Goal: Information Seeking & Learning: Check status

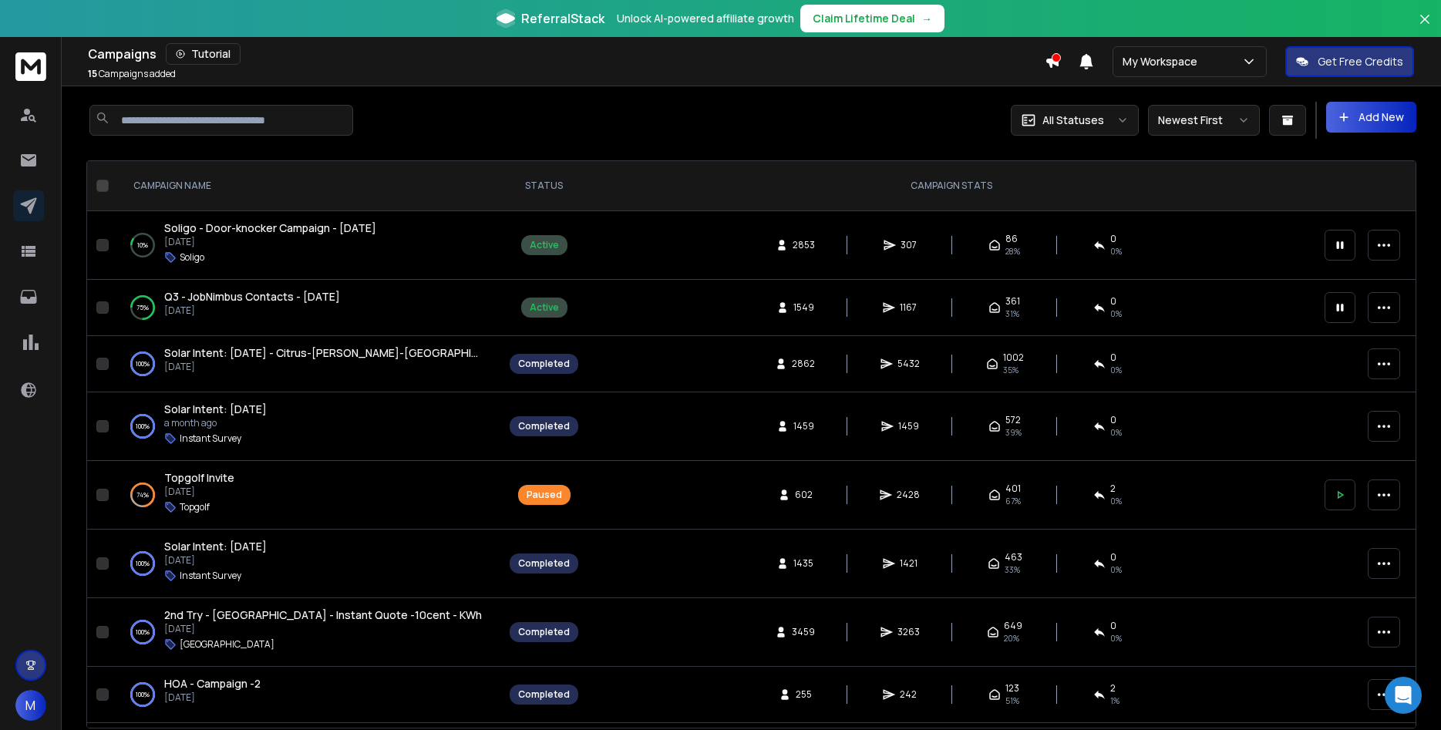
click at [271, 237] on p "[DATE]" at bounding box center [270, 242] width 212 height 12
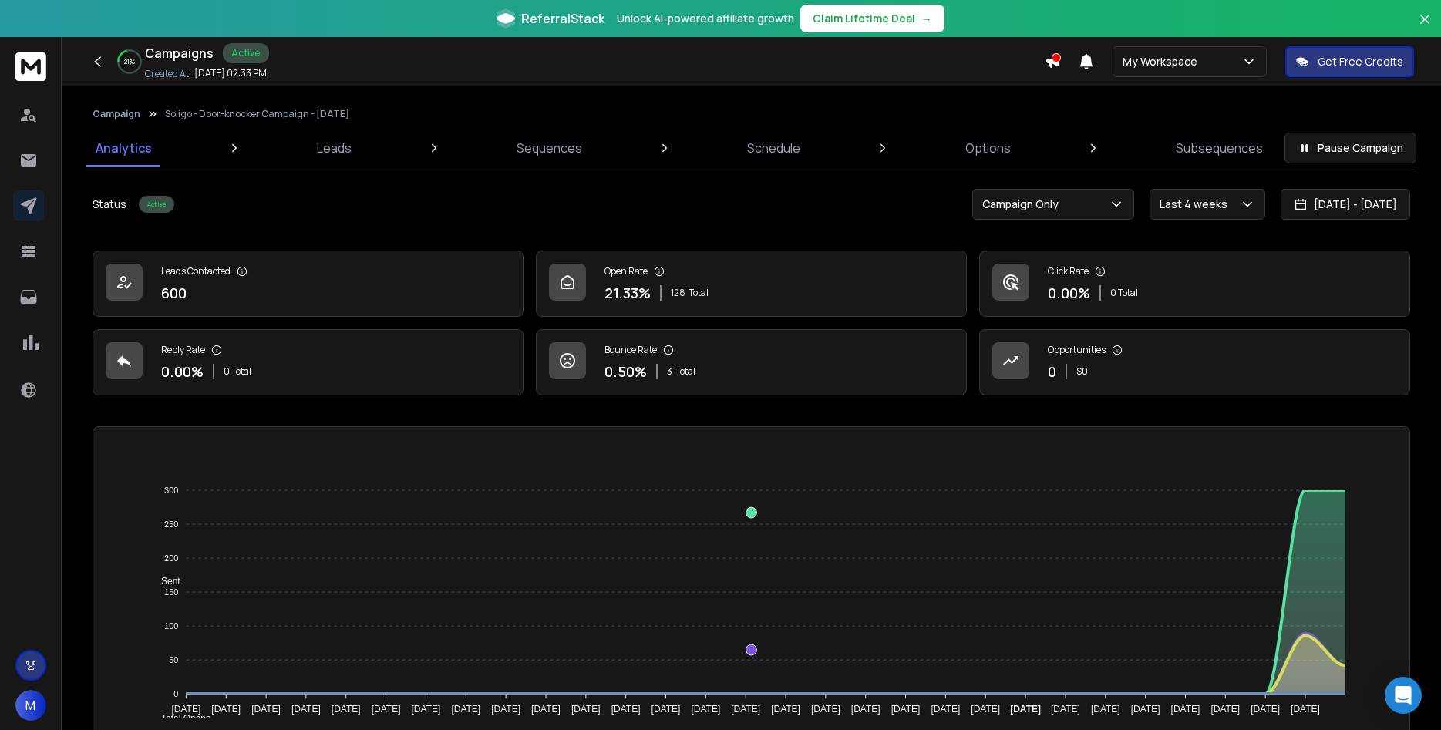
click at [120, 113] on button "Campaign" at bounding box center [117, 114] width 48 height 12
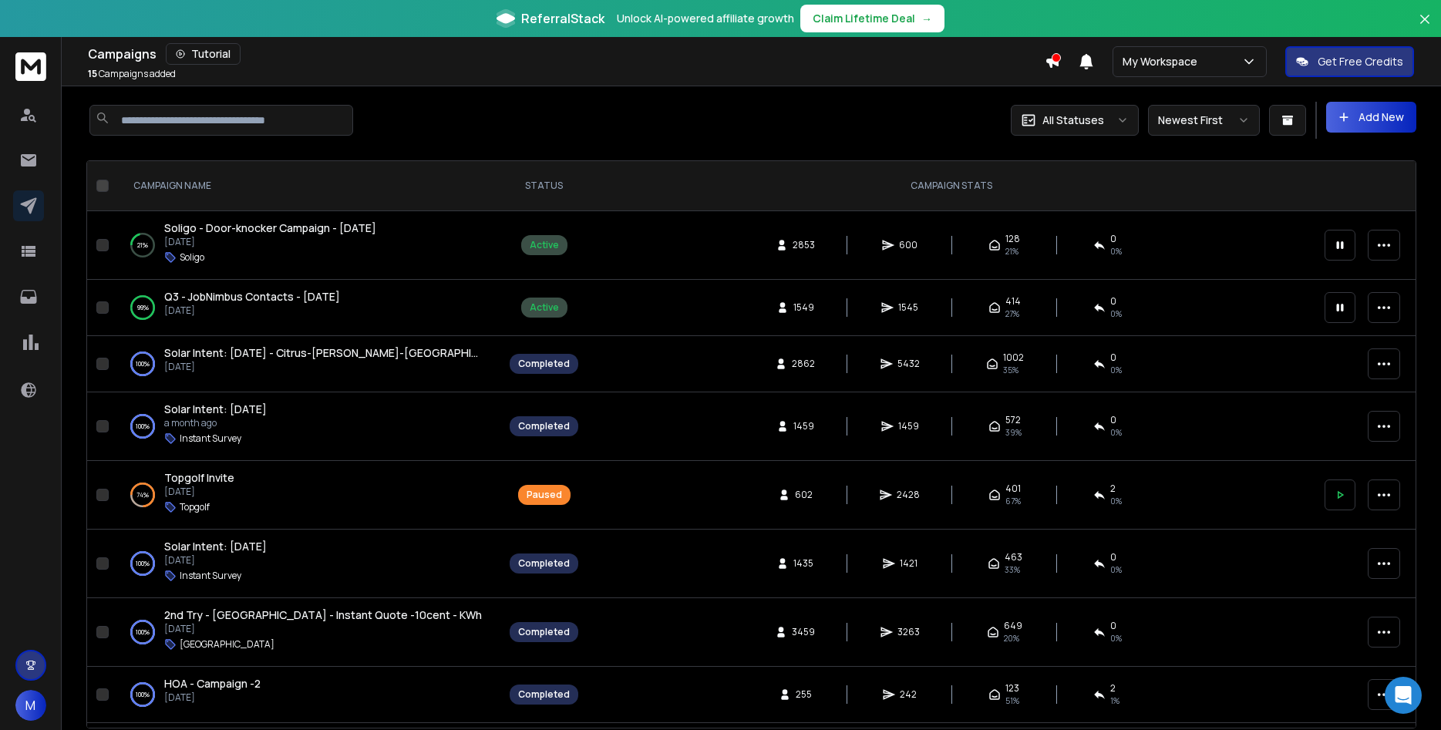
click at [255, 231] on span "Soligo - Door-knocker Campaign - [DATE]" at bounding box center [270, 228] width 212 height 15
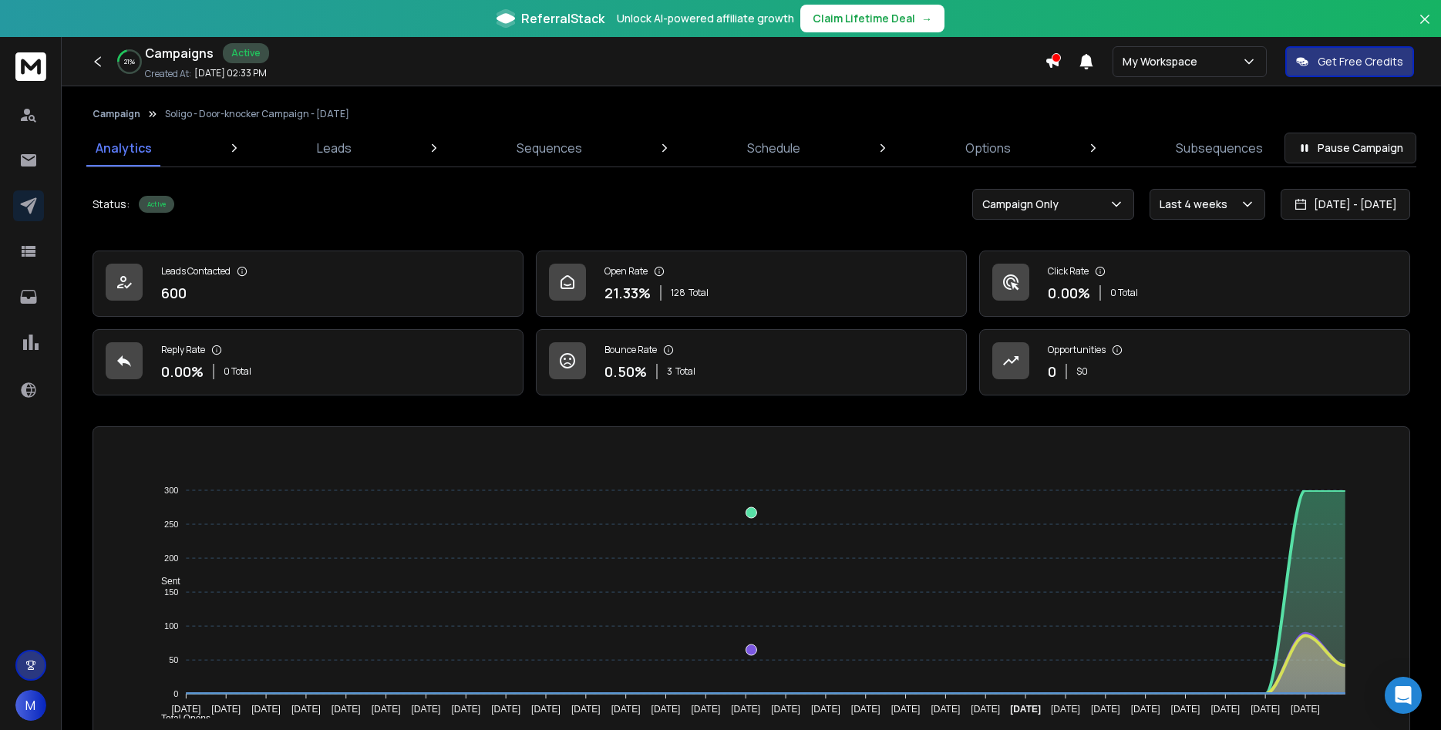
click at [112, 116] on button "Campaign" at bounding box center [117, 114] width 48 height 12
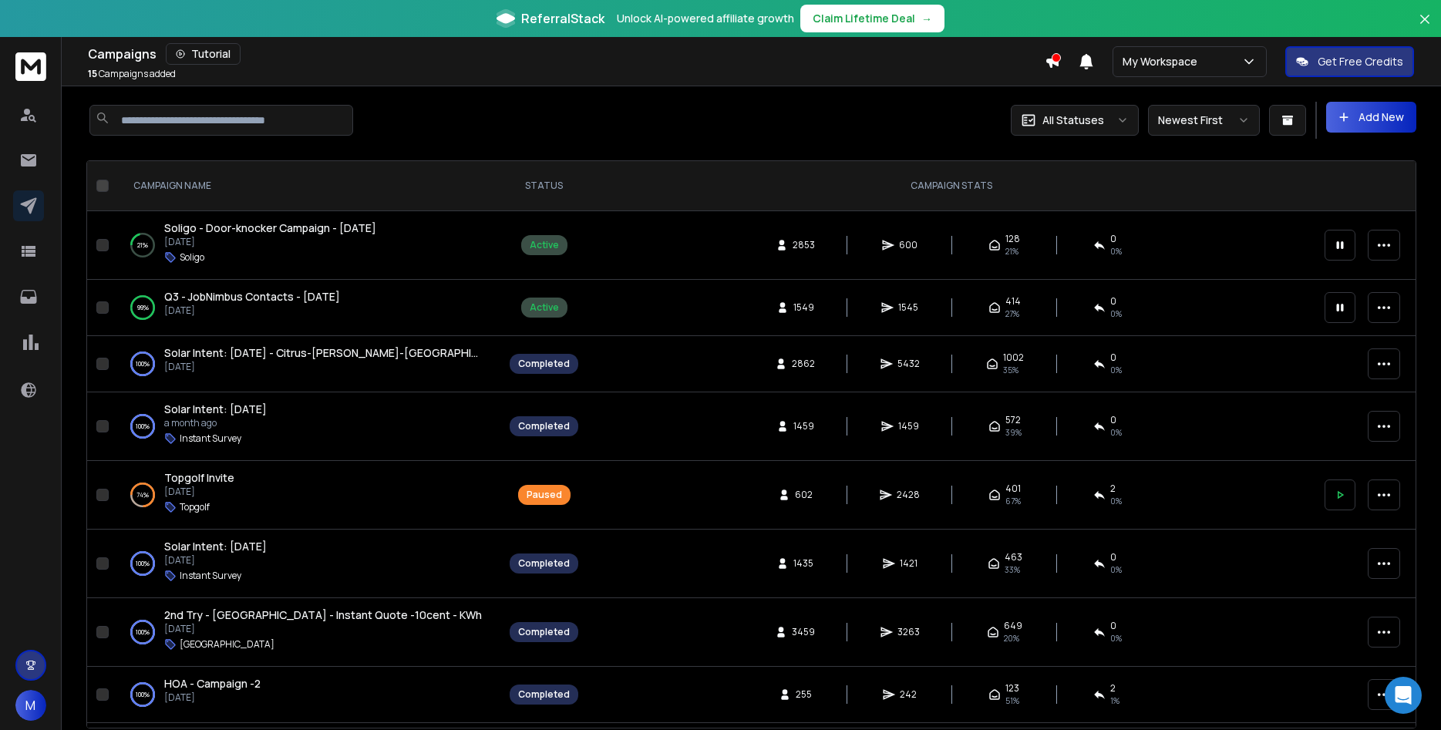
click at [218, 294] on span "Q3 - JobNimbus Contacts - [DATE]" at bounding box center [252, 296] width 176 height 15
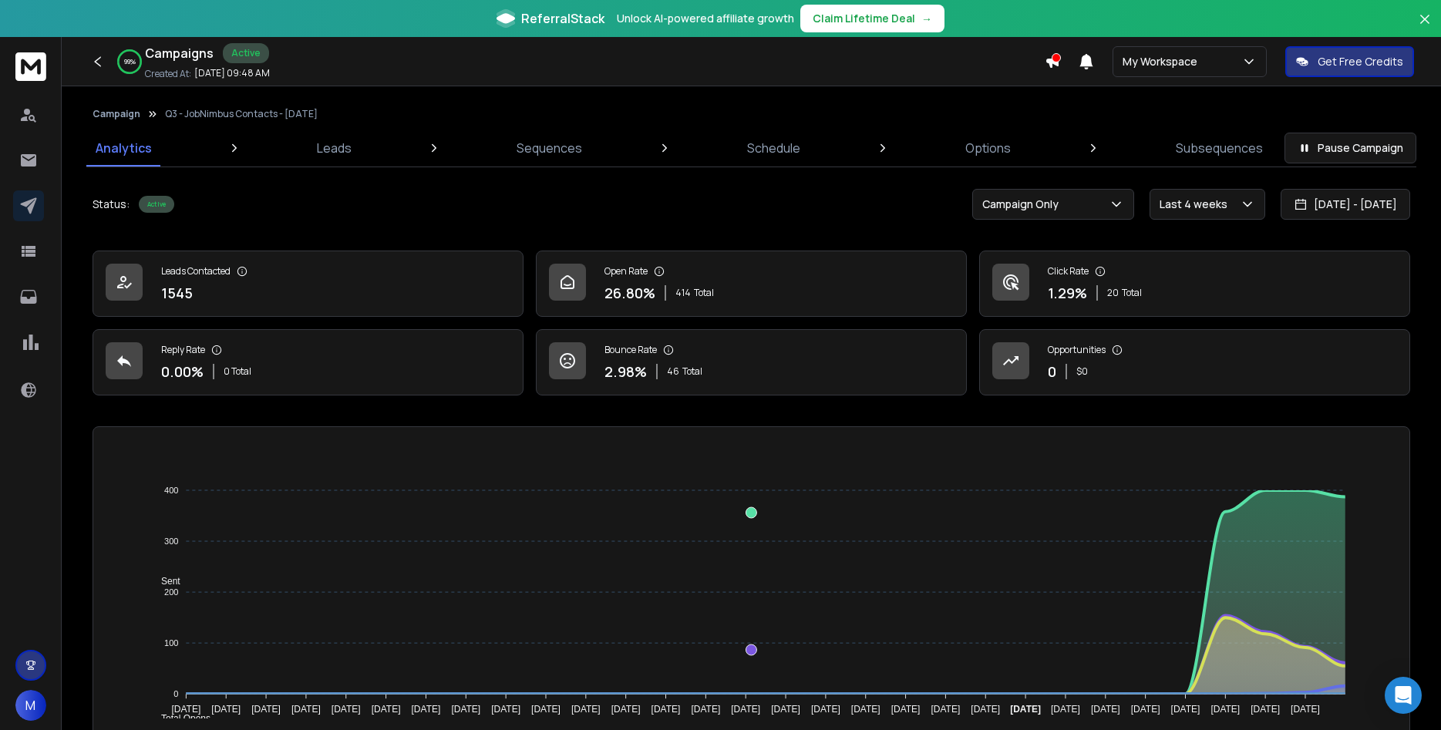
click at [1055, 268] on p "Click Rate" at bounding box center [1068, 271] width 41 height 12
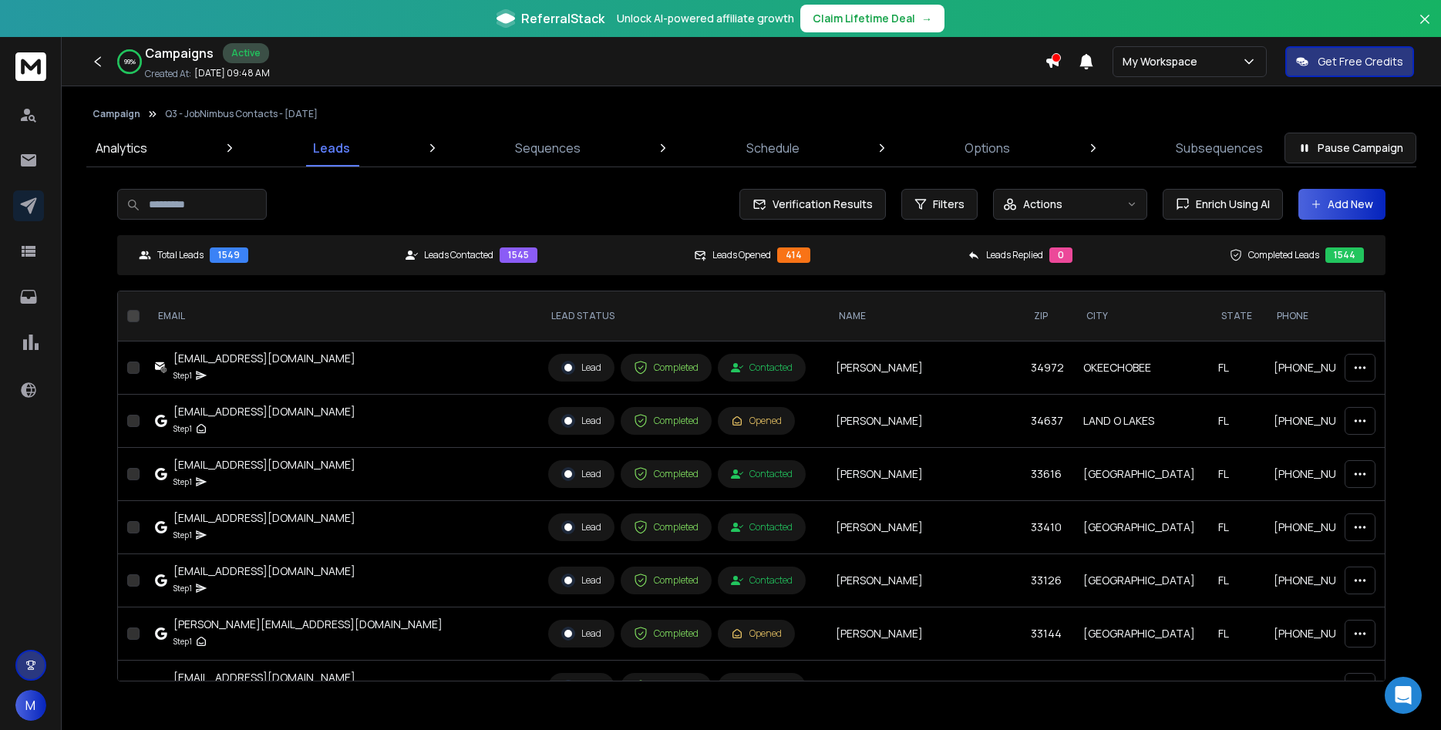
click at [108, 150] on p "Analytics" at bounding box center [122, 148] width 52 height 19
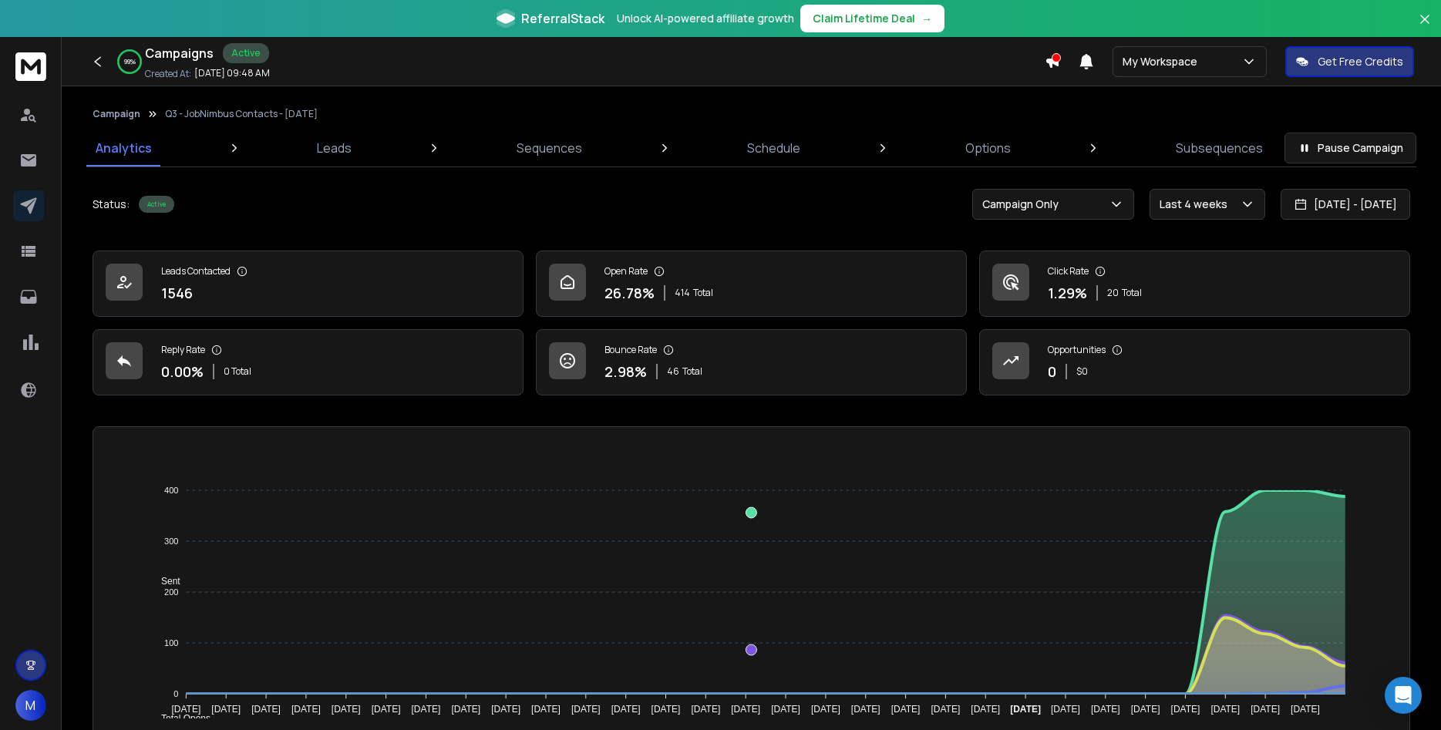
click at [1059, 267] on p "Click Rate" at bounding box center [1068, 271] width 41 height 12
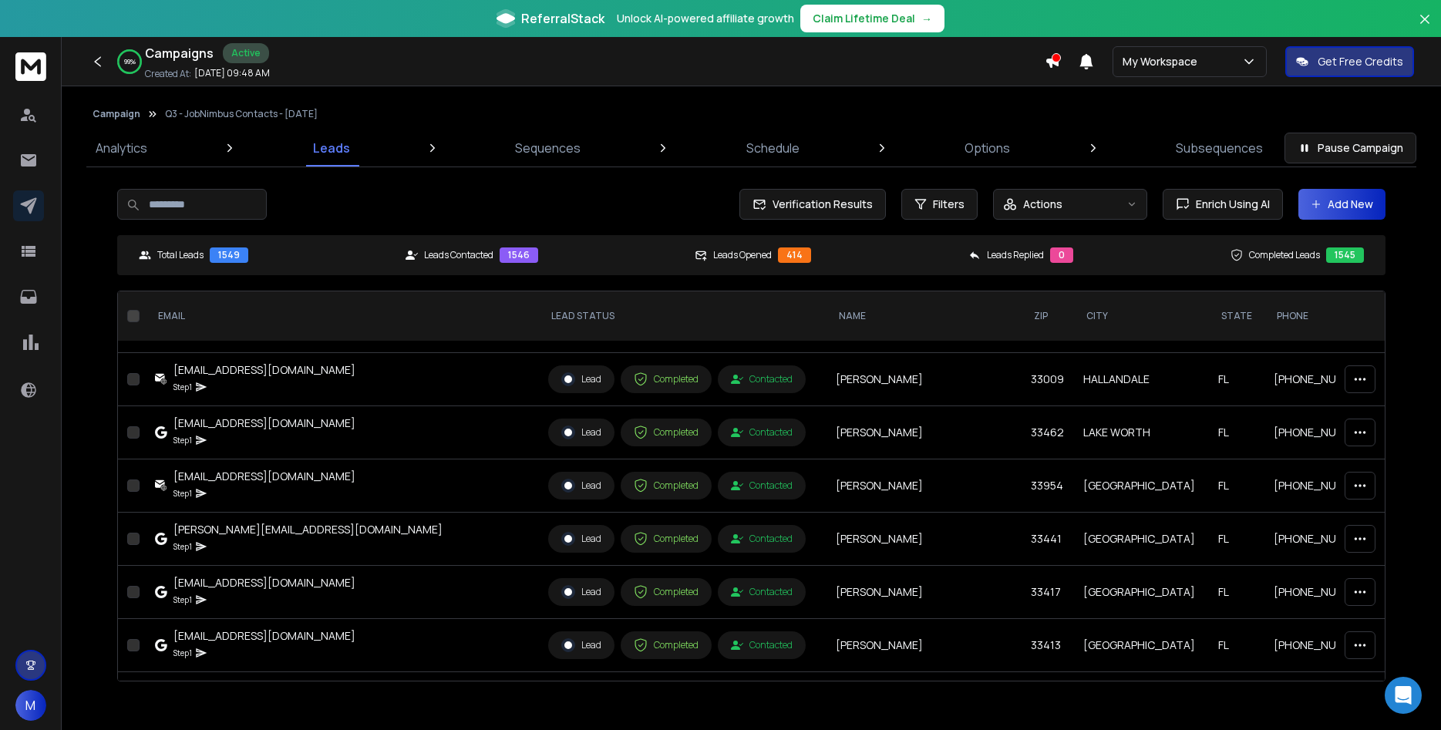
scroll to position [806, 0]
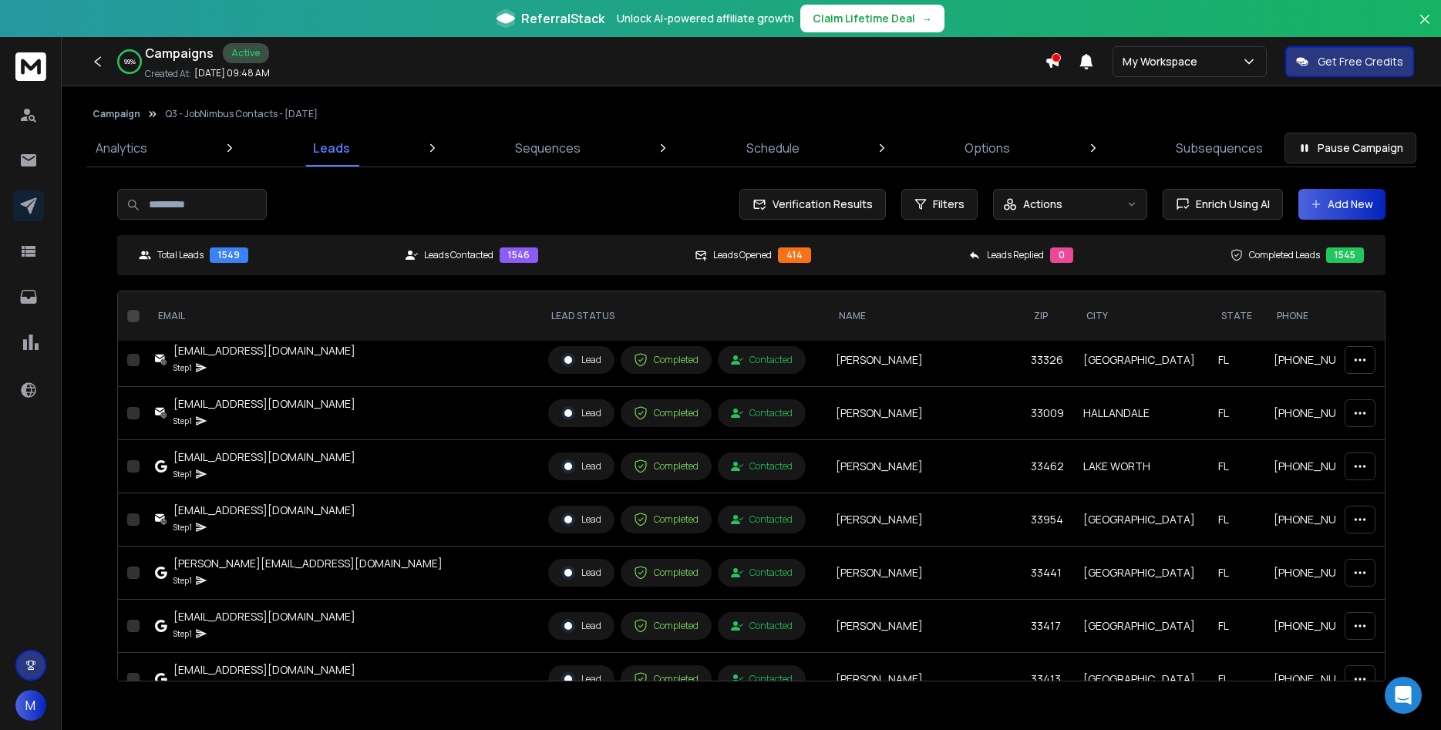
click at [114, 113] on button "Campaign" at bounding box center [117, 114] width 48 height 12
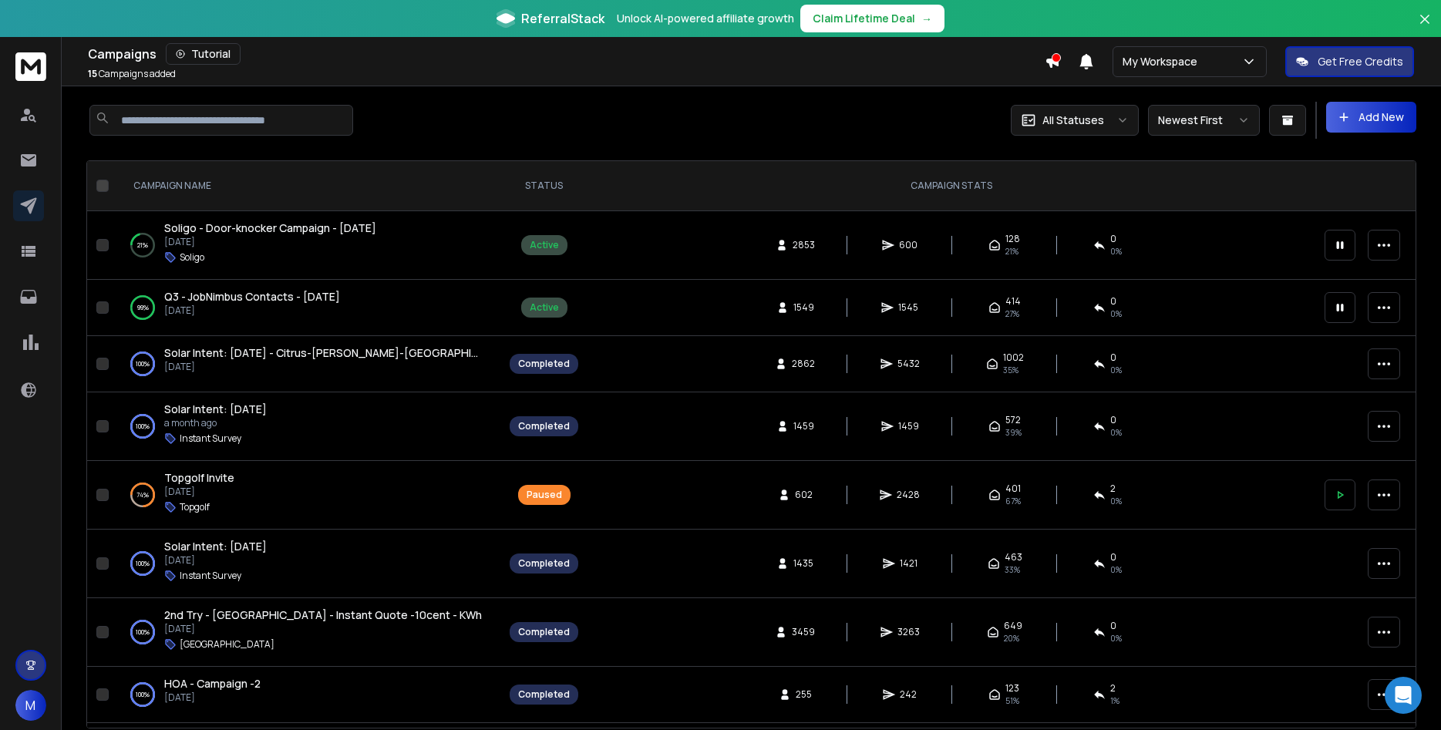
click at [516, 106] on div at bounding box center [418, 120] width 665 height 37
